Goal: Task Accomplishment & Management: Use online tool/utility

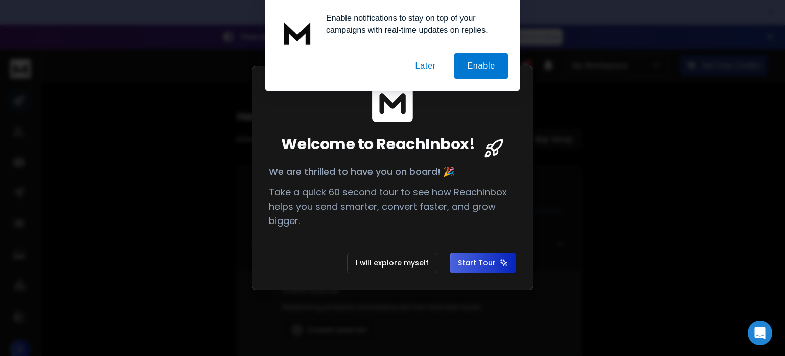
click at [425, 66] on button "Later" at bounding box center [425, 66] width 46 height 26
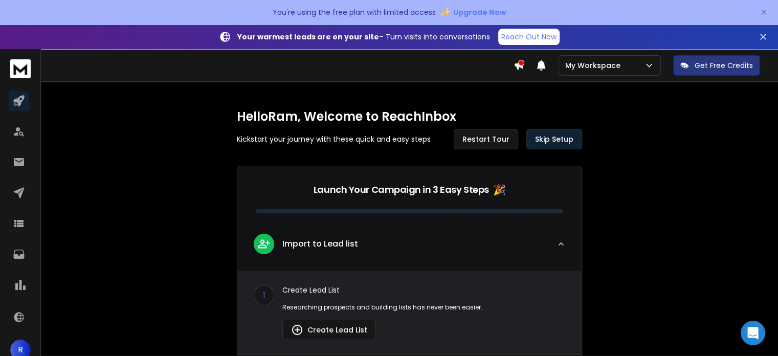
click at [558, 137] on span "Skip Setup" at bounding box center [554, 139] width 38 height 10
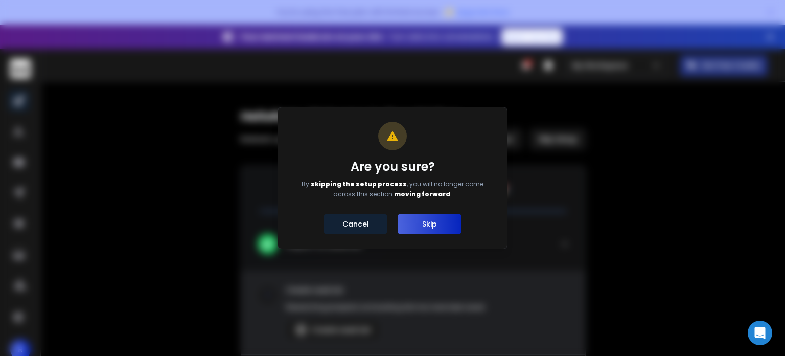
click at [425, 224] on button "Skip" at bounding box center [430, 224] width 64 height 20
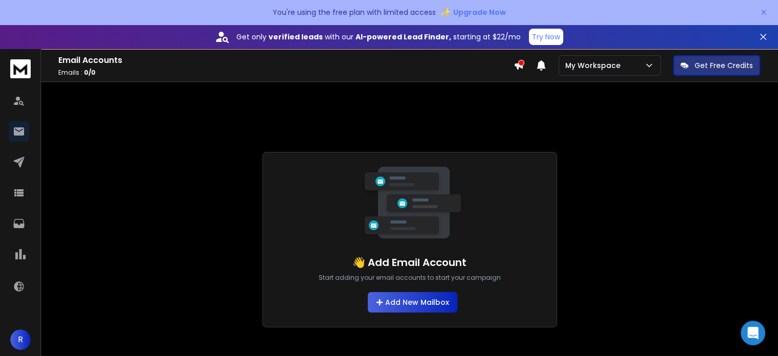
scroll to position [41, 0]
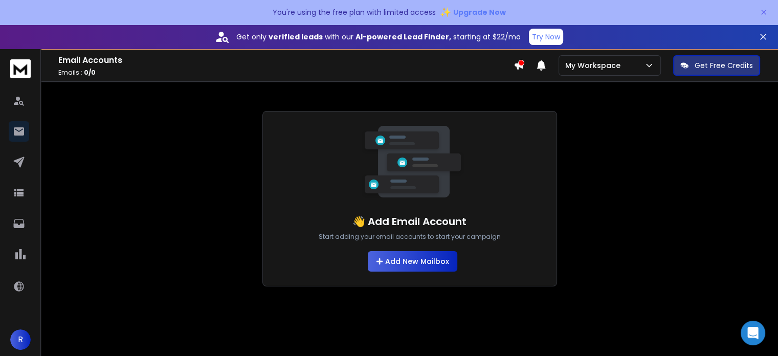
click at [413, 259] on button "Add New Mailbox" at bounding box center [412, 261] width 89 height 20
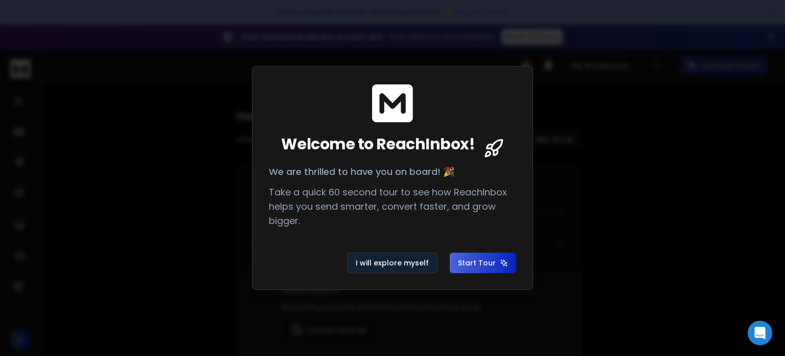
click at [400, 265] on button "I will explore myself" at bounding box center [392, 263] width 91 height 20
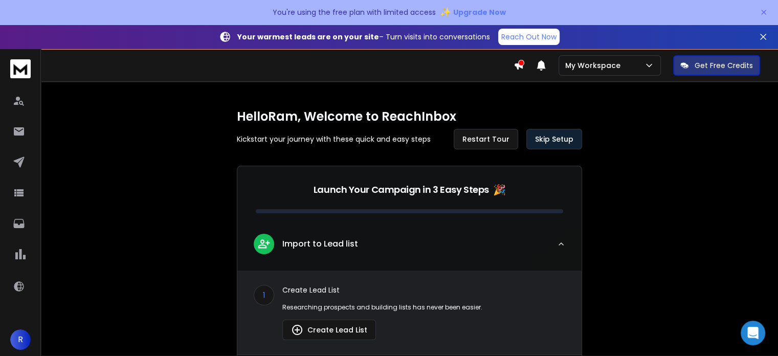
click at [554, 137] on span "Skip Setup" at bounding box center [554, 139] width 38 height 10
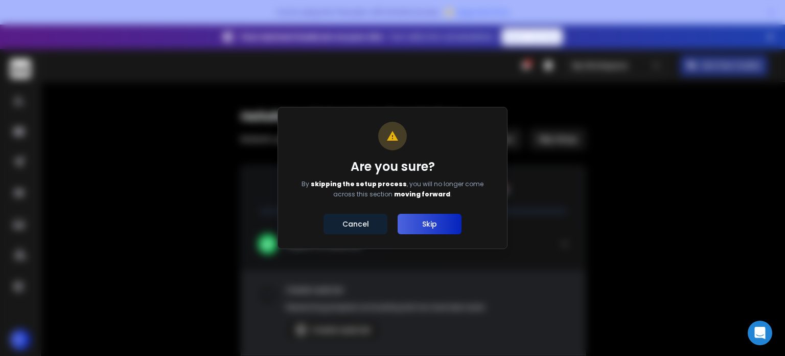
click at [438, 223] on button "Skip" at bounding box center [430, 224] width 64 height 20
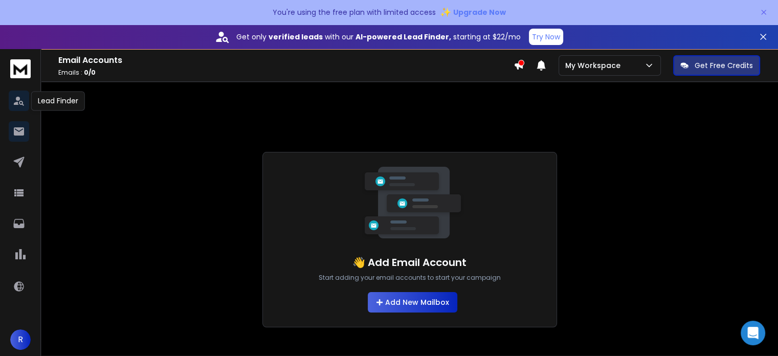
click at [15, 101] on icon at bounding box center [19, 101] width 12 height 12
